Goal: Task Accomplishment & Management: Use online tool/utility

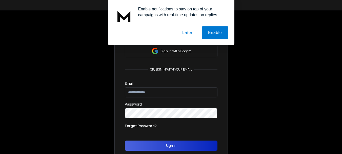
click at [157, 93] on input "email" at bounding box center [171, 92] width 93 height 10
type input "**********"
click at [185, 145] on button "Sign In" at bounding box center [171, 145] width 93 height 10
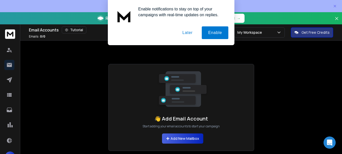
click at [191, 34] on button "Later" at bounding box center [187, 32] width 23 height 13
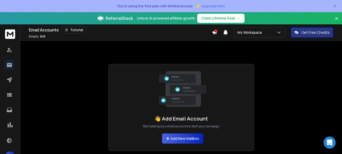
click at [191, 137] on button "Add New Mailbox" at bounding box center [182, 138] width 41 height 10
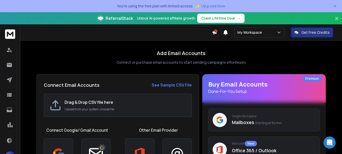
click at [66, 143] on div at bounding box center [58, 153] width 29 height 31
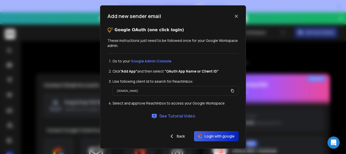
click at [160, 62] on link "Google Admin Console" at bounding box center [151, 60] width 40 height 5
